Goal: Task Accomplishment & Management: Manage account settings

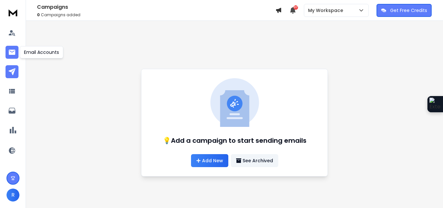
click at [10, 52] on icon at bounding box center [12, 52] width 6 height 5
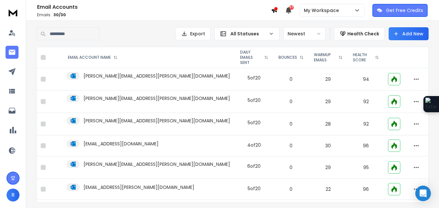
click at [44, 59] on button "button" at bounding box center [43, 57] width 5 height 5
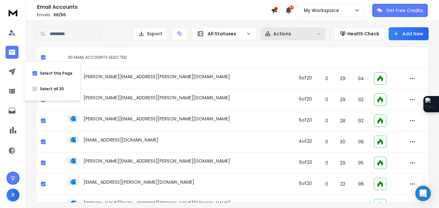
click at [304, 35] on div "Actions" at bounding box center [289, 34] width 49 height 6
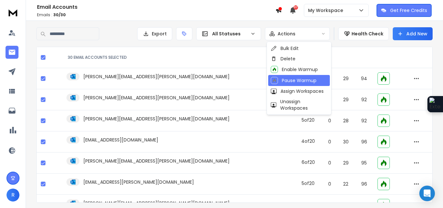
click at [294, 81] on div "Pause Warmup" at bounding box center [294, 80] width 46 height 7
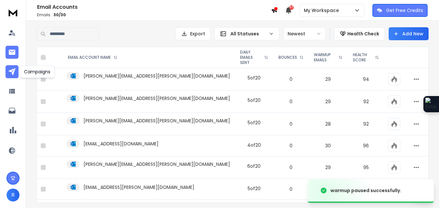
click at [14, 73] on icon at bounding box center [12, 72] width 8 height 8
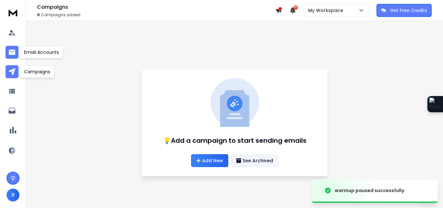
click at [13, 56] on link at bounding box center [12, 52] width 13 height 13
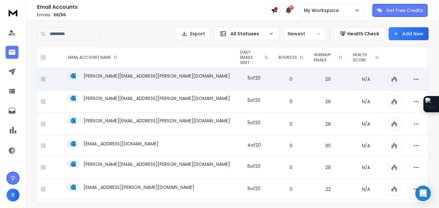
click at [157, 81] on td "[PERSON_NAME][EMAIL_ADDRESS][PERSON_NAME][DOMAIN_NAME]" at bounding box center [149, 79] width 172 height 22
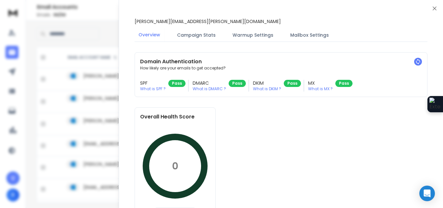
click at [333, 51] on div "Domain Authentication How likely are your emails to get accepted? SPF What is S…" at bounding box center [281, 142] width 293 height 190
click at [194, 34] on button "Campaign Stats" at bounding box center [196, 35] width 46 height 14
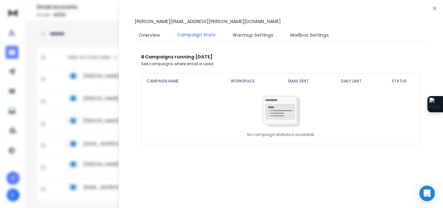
click at [243, 33] on button "Warmup Settings" at bounding box center [253, 35] width 49 height 14
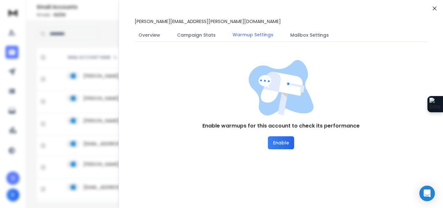
click at [433, 9] on icon "button" at bounding box center [434, 8] width 3 height 3
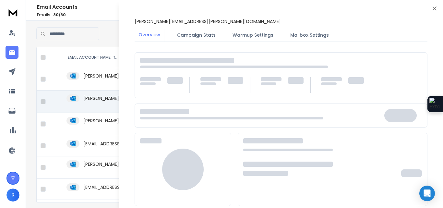
click at [121, 99] on p "[PERSON_NAME][EMAIL_ADDRESS][PERSON_NAME][DOMAIN_NAME]" at bounding box center [156, 98] width 146 height 6
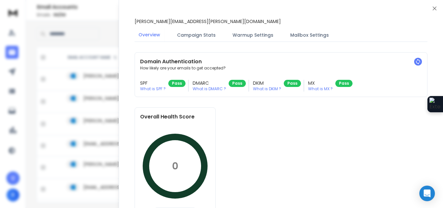
click at [227, 54] on div "Domain Authentication How likely are your emails to get accepted? SPF What is S…" at bounding box center [281, 74] width 293 height 45
click at [192, 34] on button "Campaign Stats" at bounding box center [196, 35] width 46 height 14
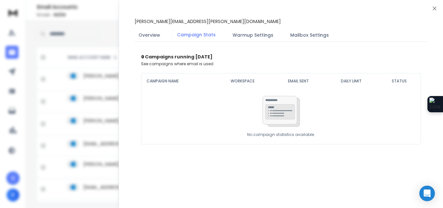
click at [240, 32] on button "Warmup Settings" at bounding box center [253, 35] width 49 height 14
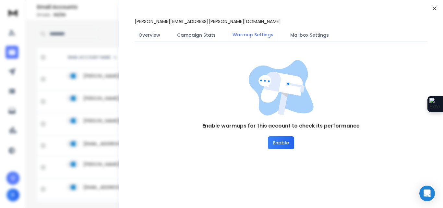
click at [433, 8] on icon "button" at bounding box center [434, 8] width 3 height 3
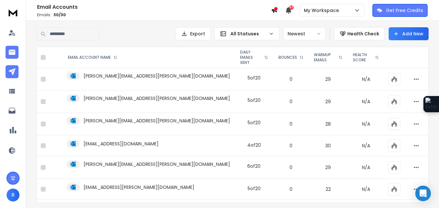
click at [12, 74] on icon at bounding box center [11, 71] width 7 height 7
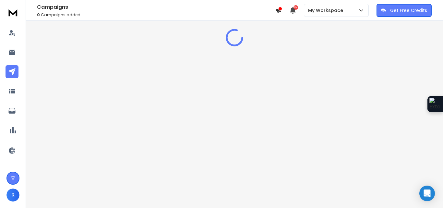
click at [186, 52] on div at bounding box center [235, 38] width 418 height 34
